Goal: Task Accomplishment & Management: Manage account settings

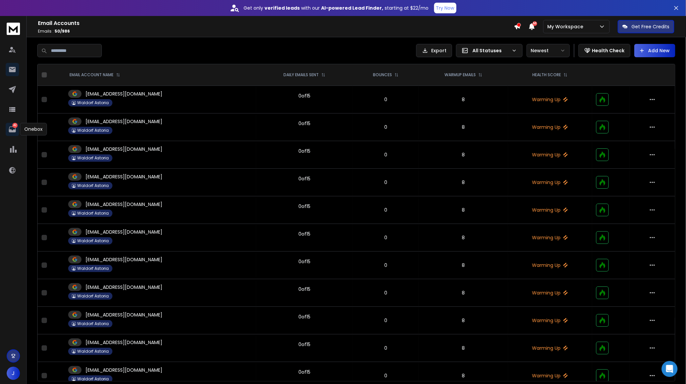
click at [15, 125] on p "42" at bounding box center [14, 125] width 5 height 5
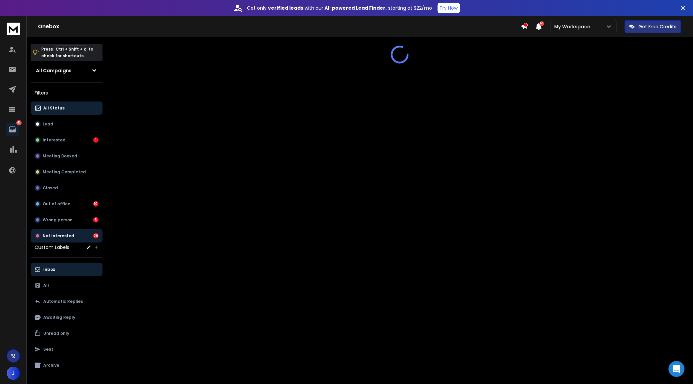
click at [73, 238] on button "Not Interested 26" at bounding box center [67, 235] width 72 height 13
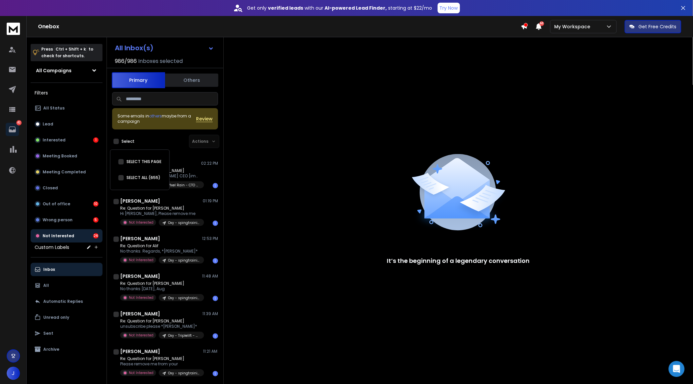
click at [120, 178] on button "SELECT THIS PAGE" at bounding box center [120, 177] width 5 height 5
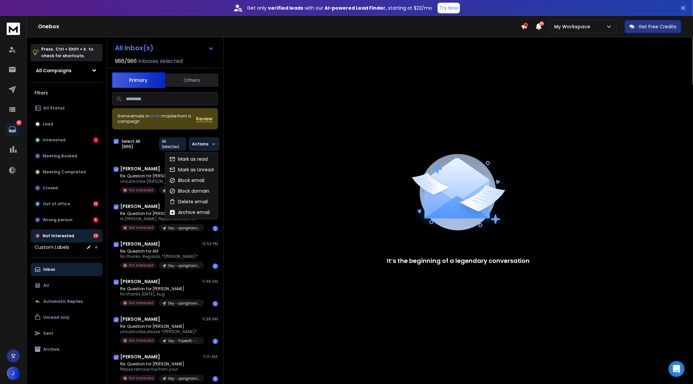
click at [199, 144] on p "Actions" at bounding box center [200, 143] width 16 height 5
click at [195, 159] on div "Mark as read" at bounding box center [188, 159] width 38 height 7
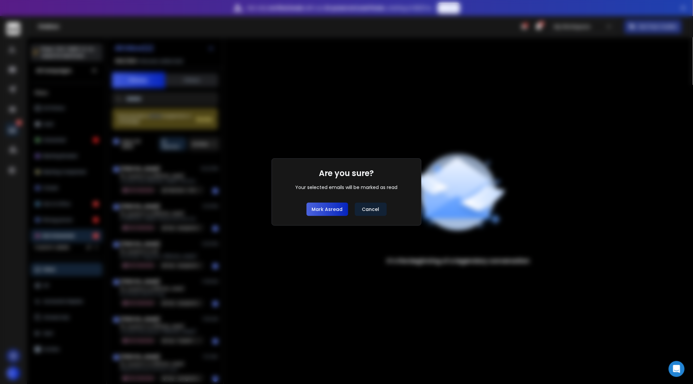
click at [336, 214] on button "Mark as read" at bounding box center [327, 209] width 42 height 13
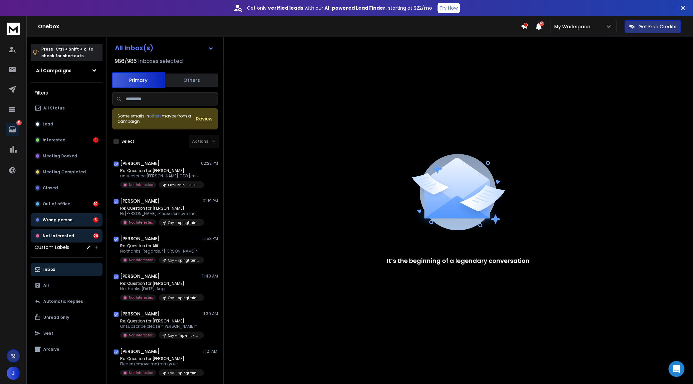
click at [86, 214] on button "Wrong person 5" at bounding box center [67, 219] width 72 height 13
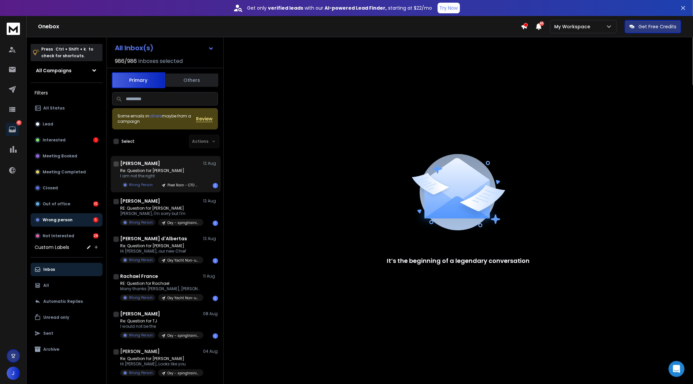
click at [122, 165] on h1 "Rachel A Guthrie" at bounding box center [140, 163] width 40 height 7
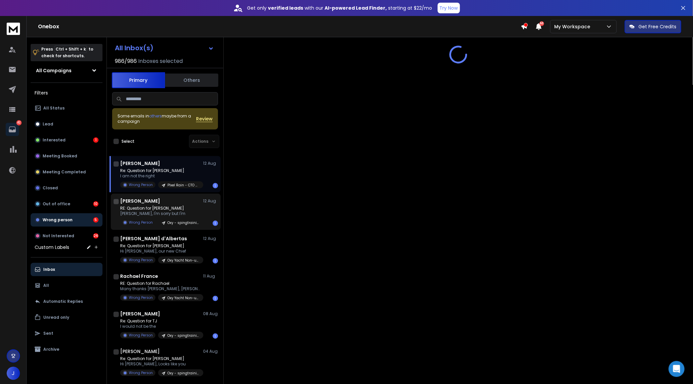
click at [163, 202] on div "Andrew Majzan 12 Aug" at bounding box center [169, 201] width 98 height 7
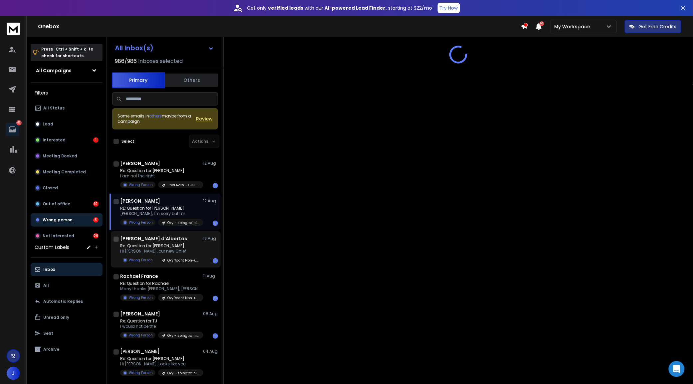
click at [175, 243] on p "Re: Question for Vittorio" at bounding box center [160, 245] width 80 height 5
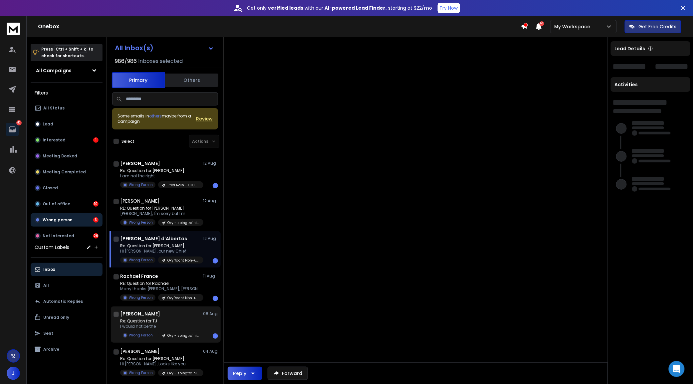
click at [179, 276] on div "Rachael France 11 Aug" at bounding box center [169, 276] width 98 height 7
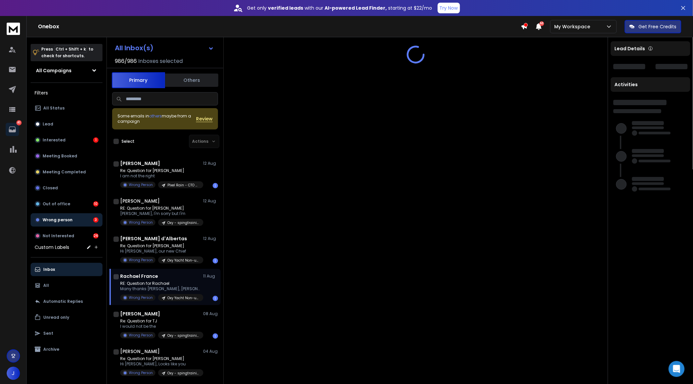
click at [186, 310] on div "TJ Draves 08 Aug" at bounding box center [169, 313] width 98 height 7
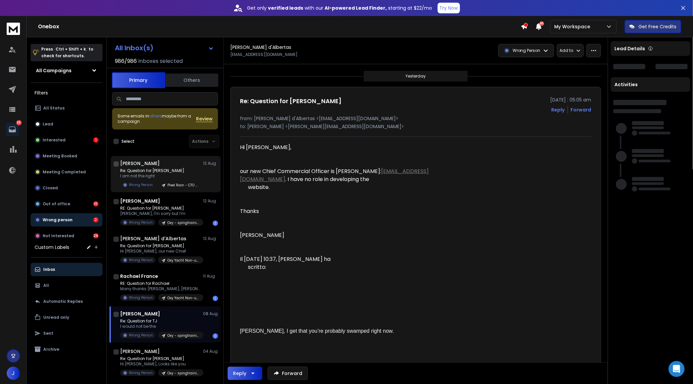
click at [162, 183] on icon at bounding box center [164, 185] width 6 height 6
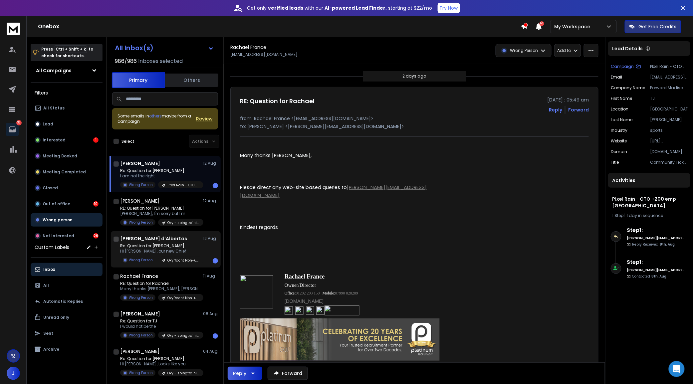
click at [184, 252] on p "Hi Andrew, our new Chief" at bounding box center [160, 251] width 80 height 5
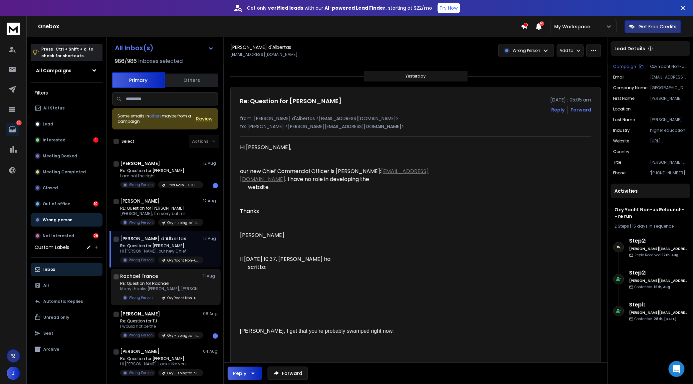
click at [187, 288] on p "Many thanks Andrew, Plesae direct" at bounding box center [160, 288] width 80 height 5
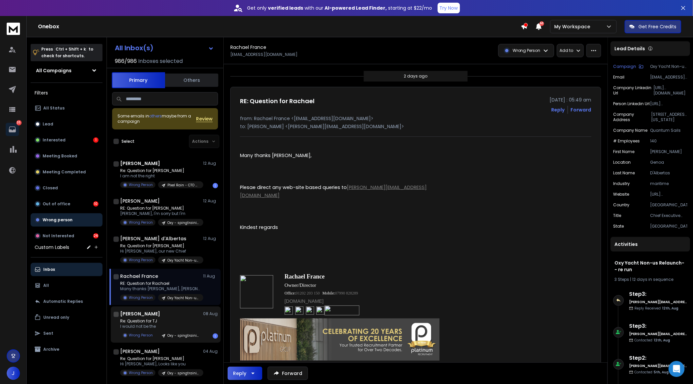
click at [188, 324] on p "I would not be the" at bounding box center [160, 326] width 80 height 5
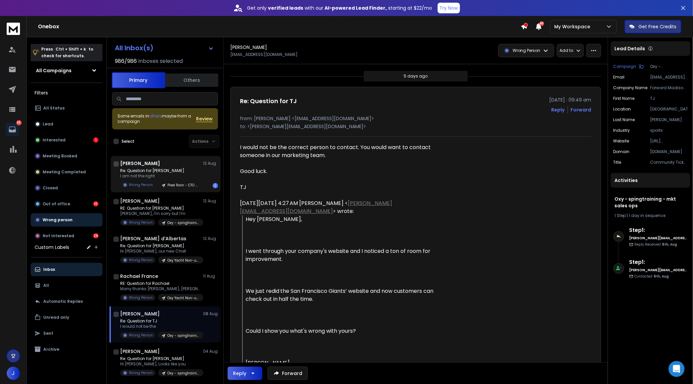
click at [176, 180] on div "Re: Question for Rachel I am not the right Wrong Person PIxel Rain - CTO +200 e…" at bounding box center [161, 178] width 83 height 20
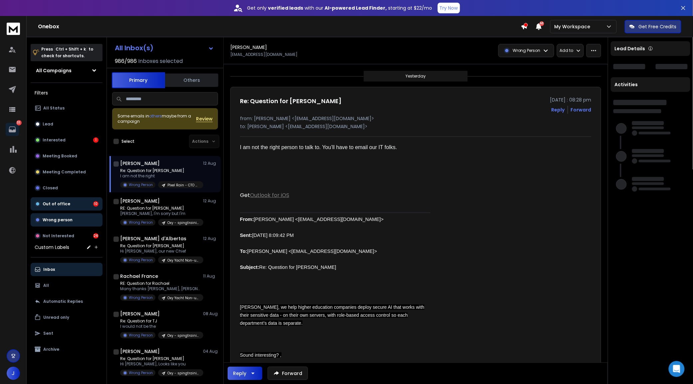
click at [42, 203] on div "Out of office" at bounding box center [53, 204] width 36 height 6
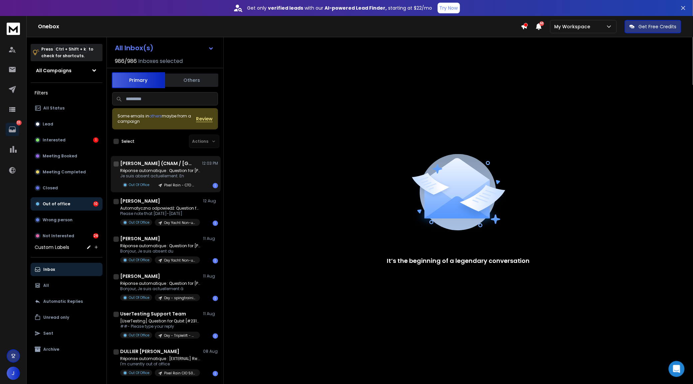
click at [168, 179] on div "Réponse automatique : Question for Alexandre Je suis absent actuellement. En Ou…" at bounding box center [160, 178] width 80 height 20
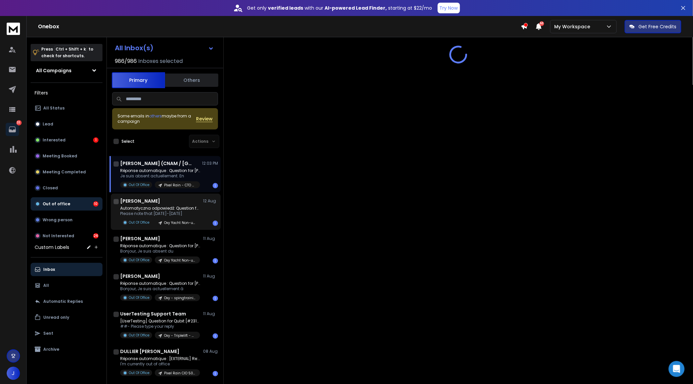
click at [160, 202] on h1 "Artur Połoczański" at bounding box center [140, 201] width 40 height 7
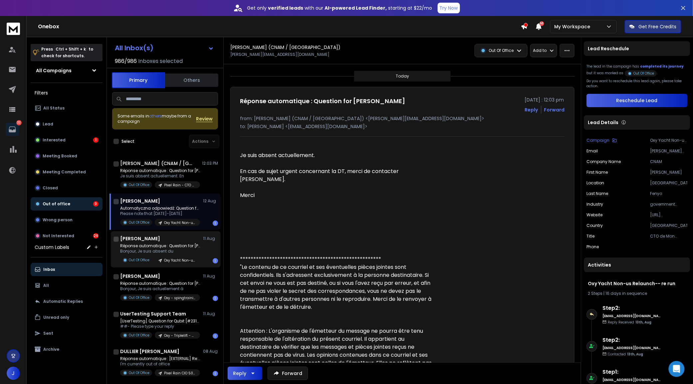
click at [173, 232] on div "TCHANGOUM Alain 11 Aug Réponse automatique : Question for Alain Bonjour, Je sui…" at bounding box center [166, 249] width 110 height 36
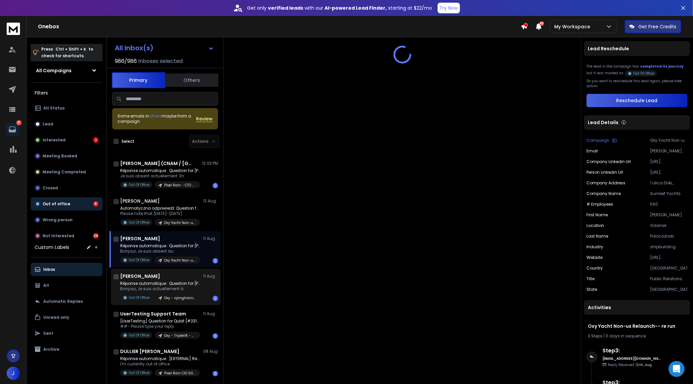
click at [184, 288] on p "Bonjour, Je suis actuellement à" at bounding box center [160, 288] width 80 height 5
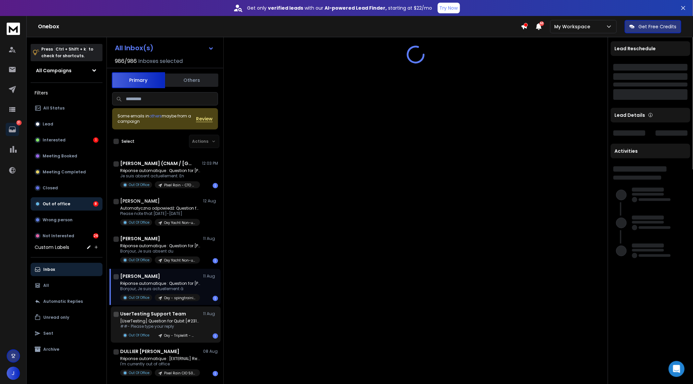
click at [182, 326] on p "##- Please type your reply" at bounding box center [160, 326] width 80 height 5
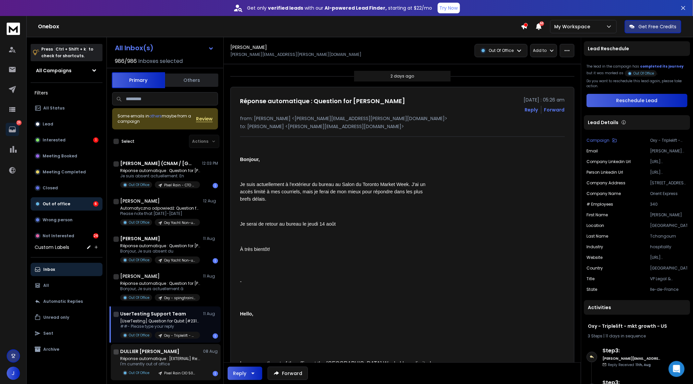
click at [178, 352] on div "DULLIER Guillaume 08 Aug" at bounding box center [169, 351] width 98 height 7
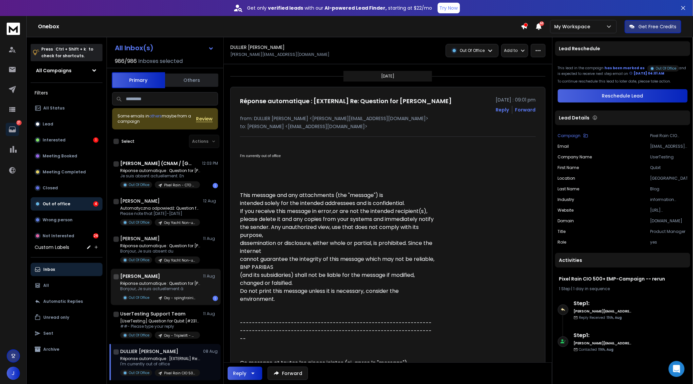
click at [173, 292] on div "Réponse automatique : Question for Elena Bonjour, Je suis actuellement à Out Of…" at bounding box center [160, 291] width 80 height 20
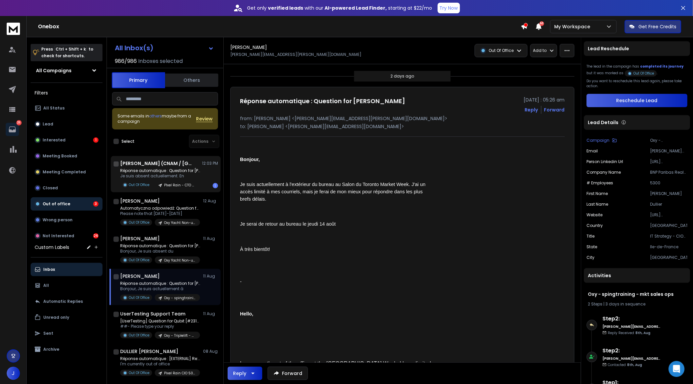
click at [168, 173] on p "Je suis absent actuellement. En" at bounding box center [160, 175] width 80 height 5
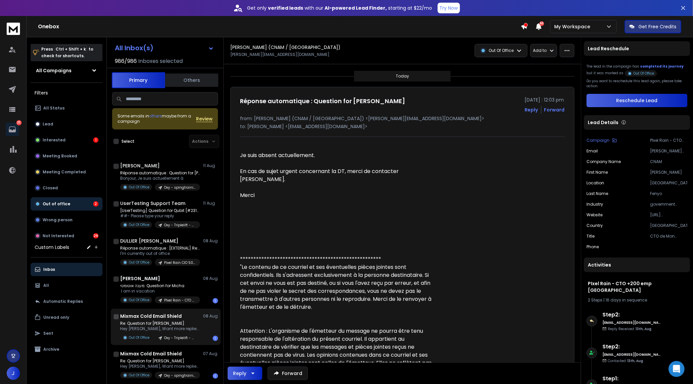
scroll to position [177, 0]
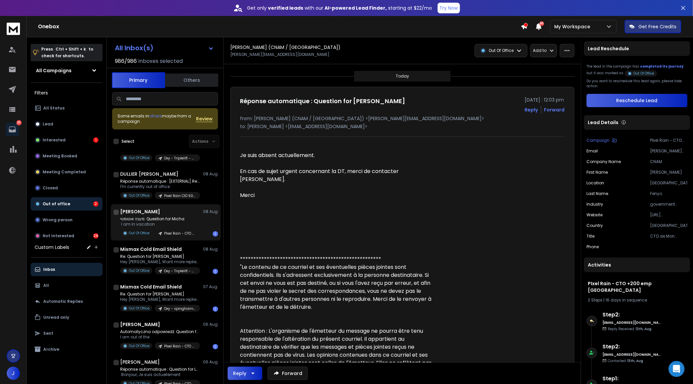
click at [180, 228] on div "מענה אוטומטי: Question for Micha ﻿ ﻿I am in vacation Out Of Office PIxel Rain -…" at bounding box center [160, 226] width 80 height 20
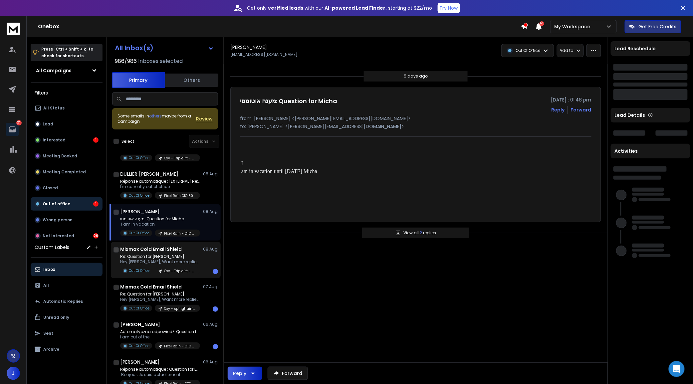
click at [176, 257] on p "Re: Question for Jennifer" at bounding box center [160, 256] width 80 height 5
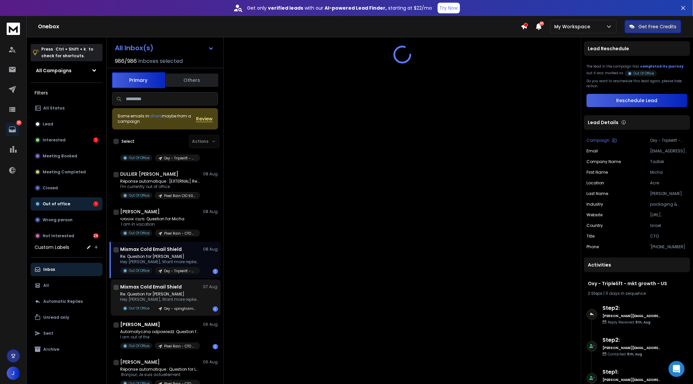
click at [184, 290] on div "Mixmax Cold Email Shield 07 Aug" at bounding box center [169, 287] width 98 height 7
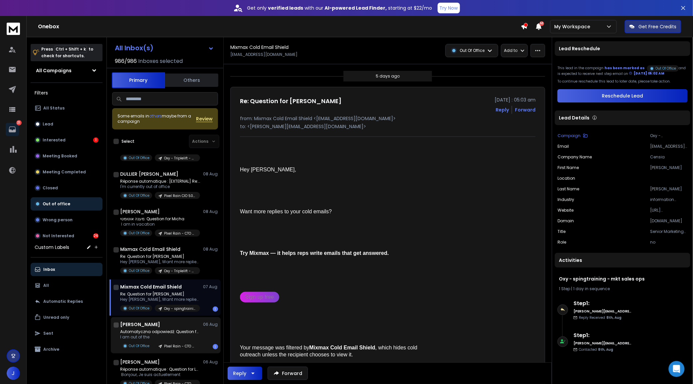
drag, startPoint x: 183, startPoint y: 333, endPoint x: 176, endPoint y: 334, distance: 6.8
click at [182, 333] on p "Automatyczna odpowiedź: Question for Marek" at bounding box center [160, 331] width 80 height 5
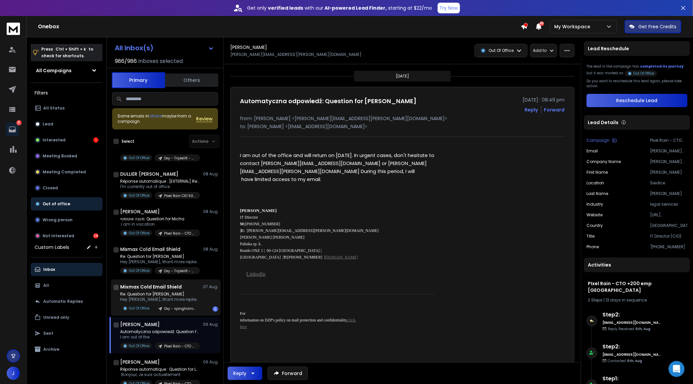
click at [174, 297] on p "Hey Andrew, Want more replies to" at bounding box center [160, 299] width 80 height 5
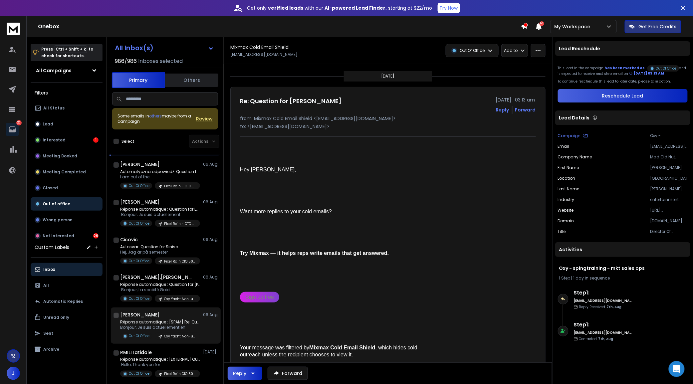
scroll to position [355, 0]
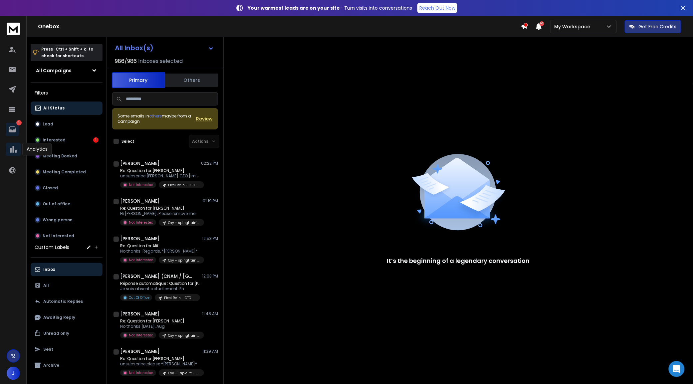
click at [15, 153] on icon at bounding box center [13, 149] width 10 height 10
